Goal: Navigation & Orientation: Find specific page/section

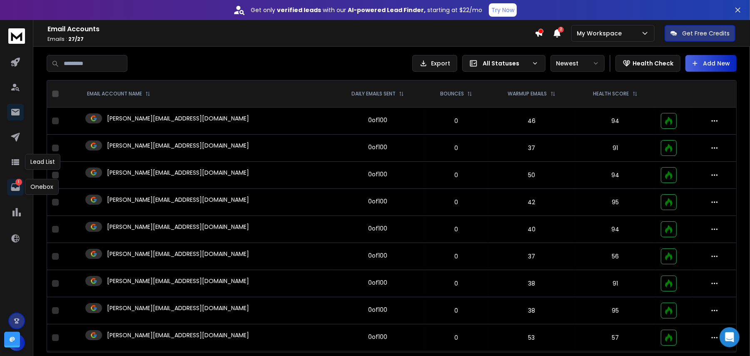
click at [17, 189] on icon at bounding box center [15, 186] width 9 height 7
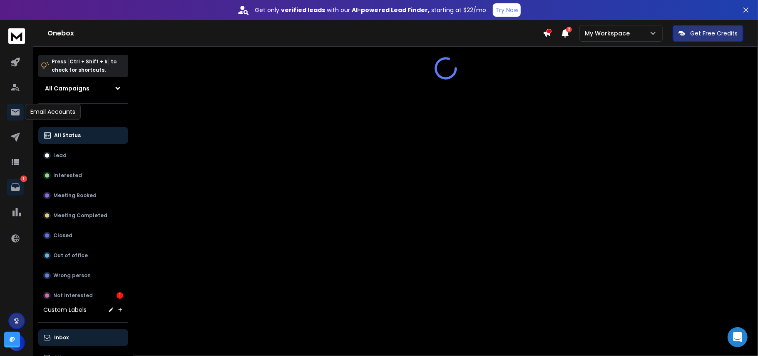
click at [10, 110] on icon at bounding box center [15, 112] width 10 height 10
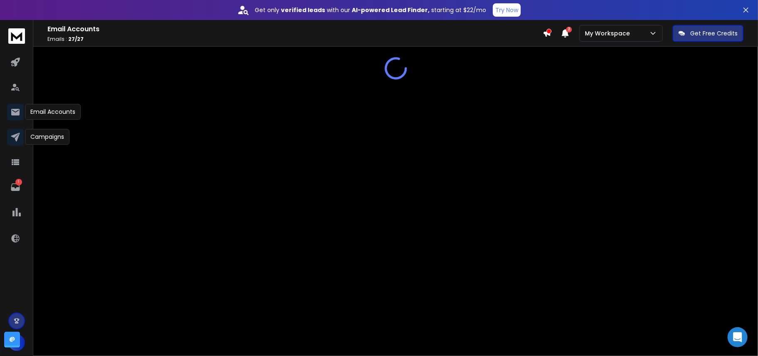
click at [10, 137] on icon at bounding box center [15, 137] width 10 height 10
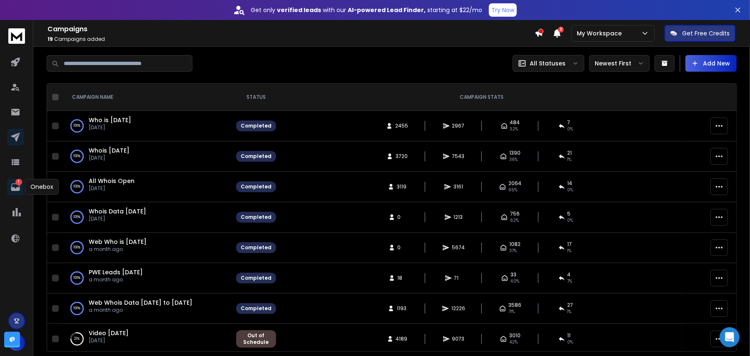
click at [20, 182] on p "1" at bounding box center [18, 182] width 7 height 7
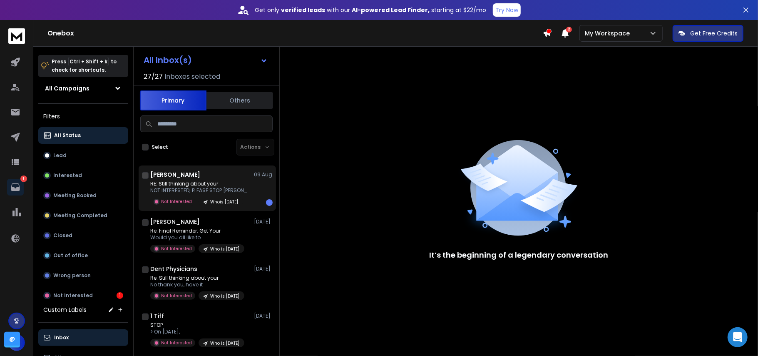
click at [182, 180] on p "RE: Still thinking about your" at bounding box center [200, 183] width 100 height 7
